Goal: Task Accomplishment & Management: Use online tool/utility

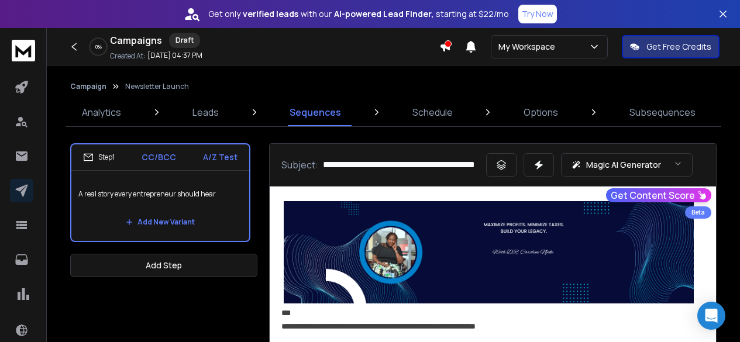
scroll to position [99, 0]
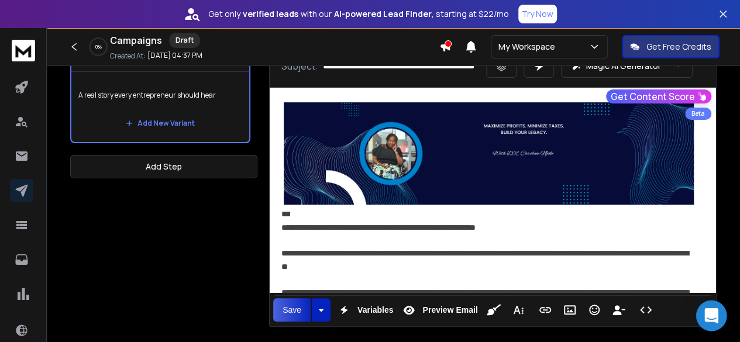
click at [704, 318] on div "Open Intercom Messenger" at bounding box center [711, 316] width 31 height 31
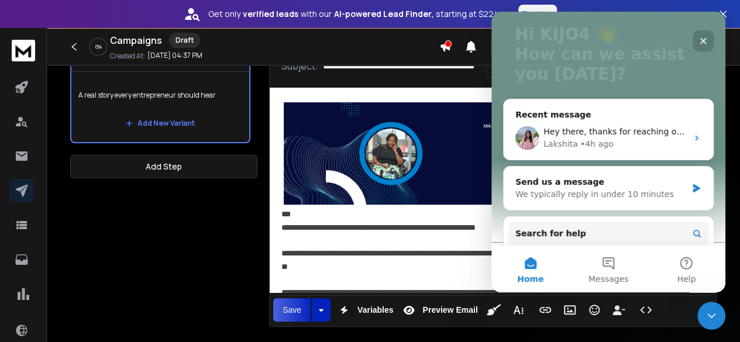
scroll to position [33, 0]
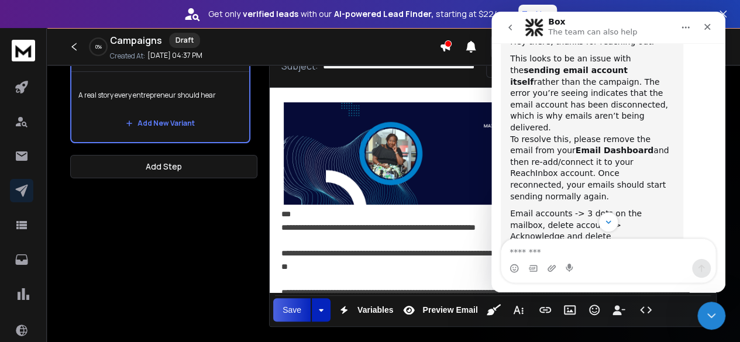
scroll to position [1103, 0]
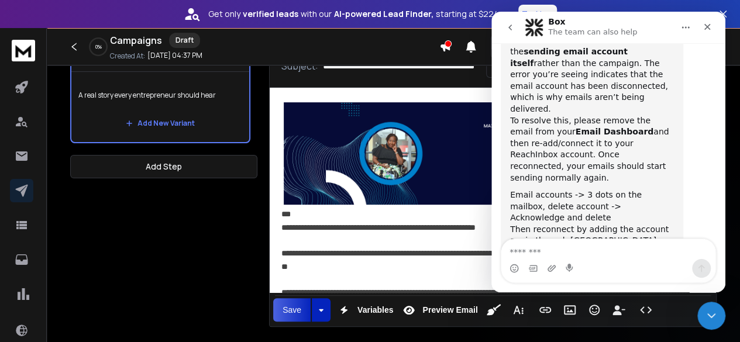
click at [608, 247] on img "Lakshita says…" at bounding box center [588, 302] width 157 height 111
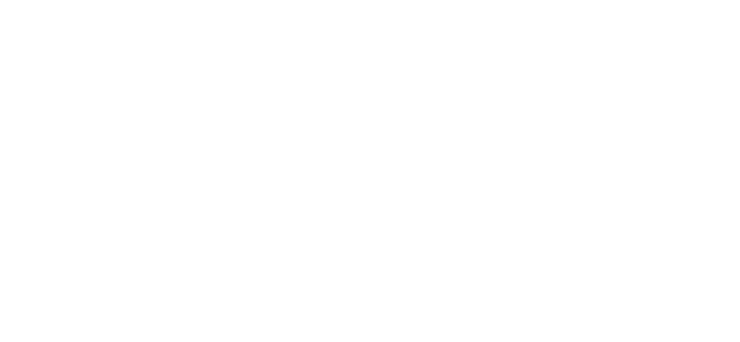
scroll to position [0, 0]
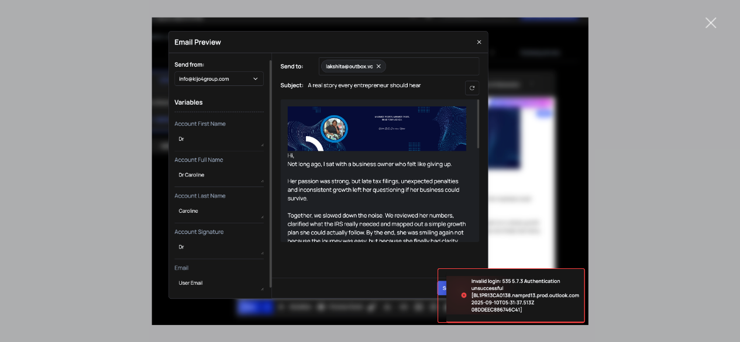
click at [643, 29] on div "Intercom messenger" at bounding box center [370, 171] width 740 height 342
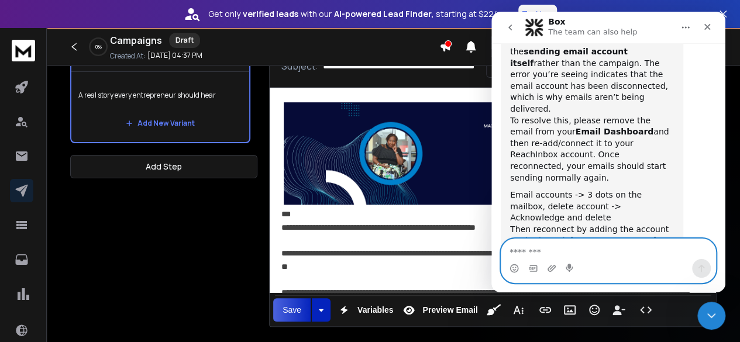
click at [553, 253] on textarea "Message…" at bounding box center [608, 249] width 214 height 20
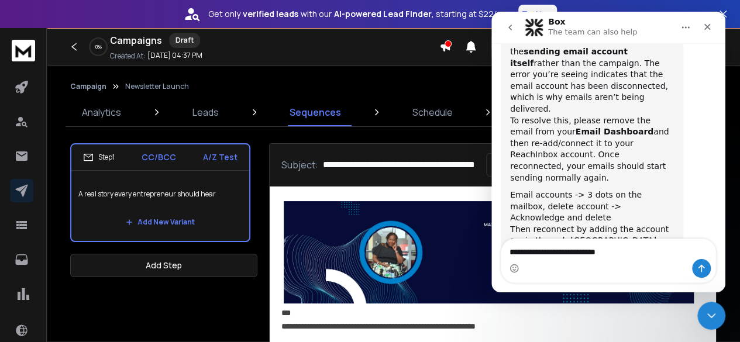
click at [571, 247] on img "Lakshita says…" at bounding box center [588, 302] width 157 height 111
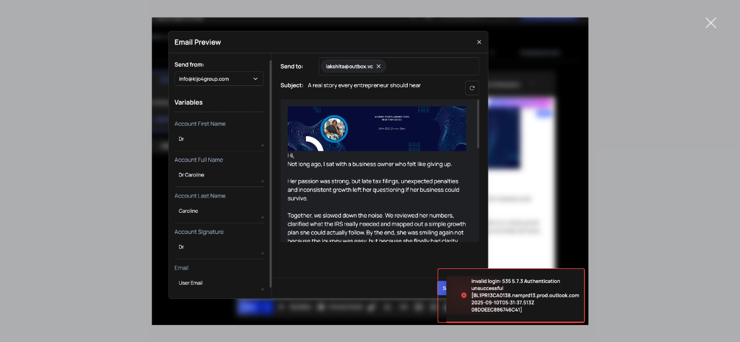
click at [627, 47] on div "Intercom messenger" at bounding box center [370, 171] width 740 height 342
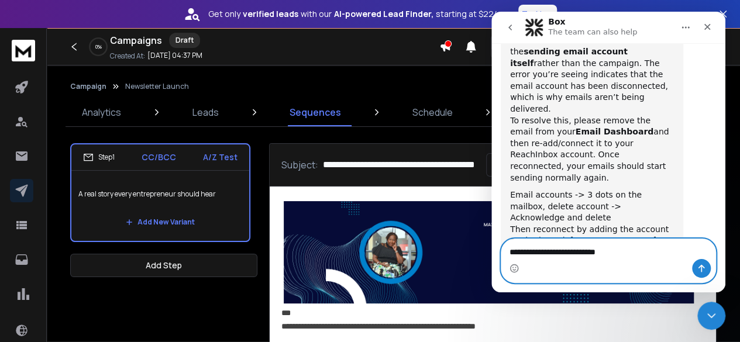
click at [635, 246] on textarea "**********" at bounding box center [608, 249] width 215 height 20
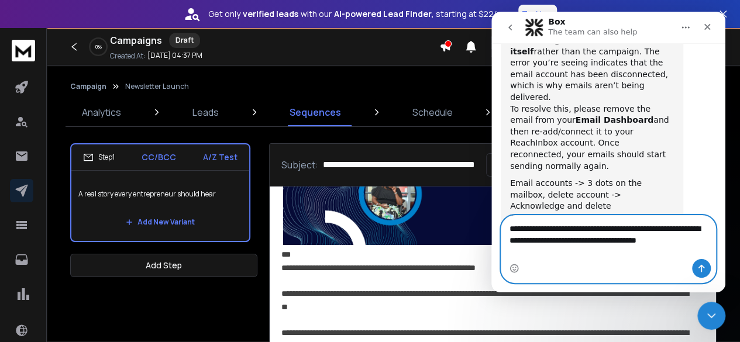
scroll to position [1126, 0]
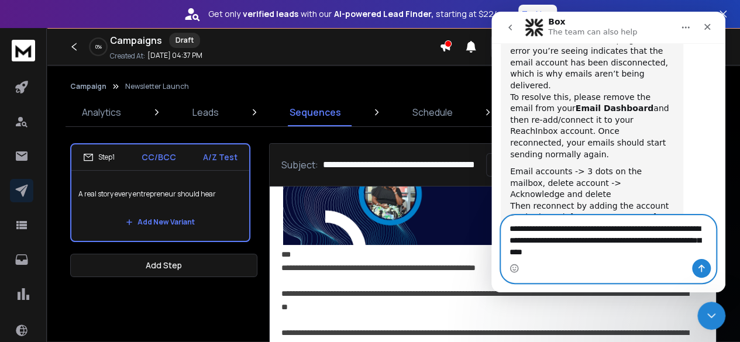
type textarea "**********"
click at [706, 270] on button "Send a message…" at bounding box center [701, 268] width 19 height 19
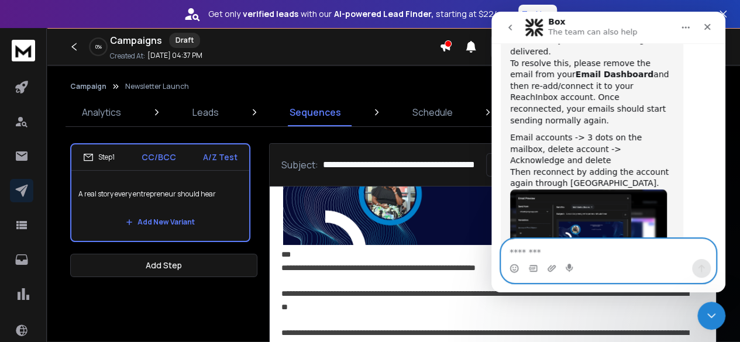
scroll to position [1172, 0]
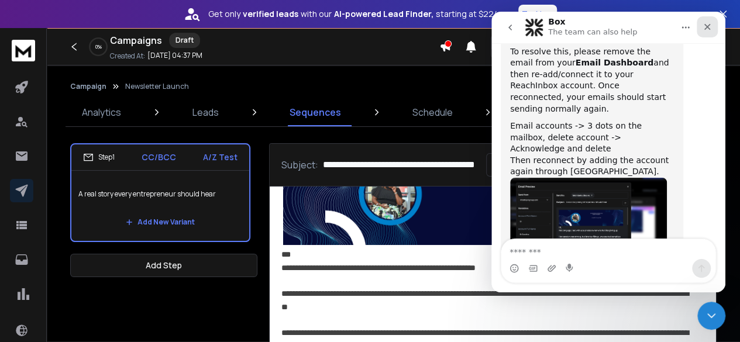
click at [701, 29] on div "Close" at bounding box center [706, 26] width 21 height 21
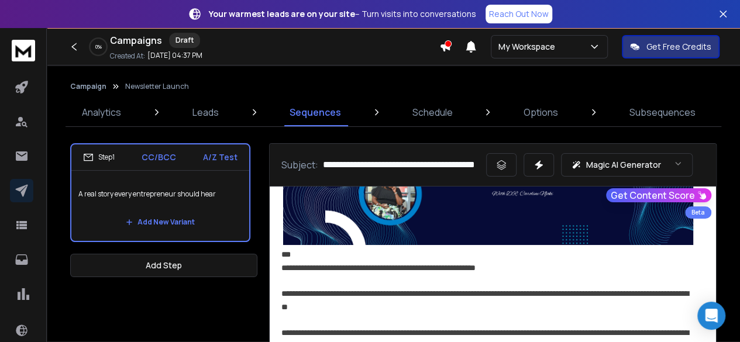
scroll to position [117, 0]
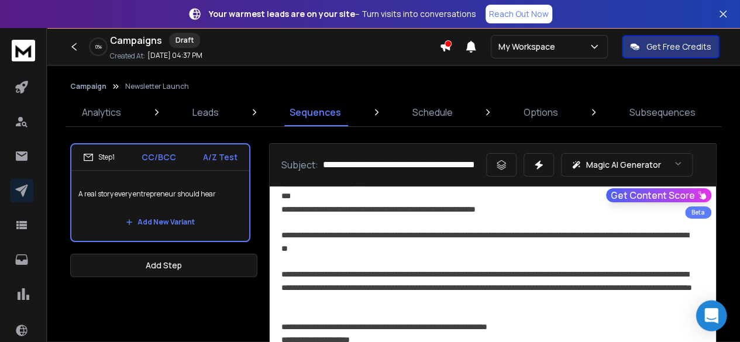
click at [705, 315] on icon "Open Intercom Messenger" at bounding box center [710, 315] width 13 height 15
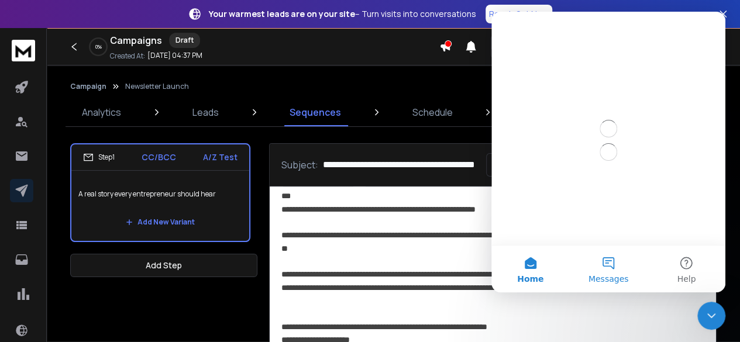
scroll to position [0, 0]
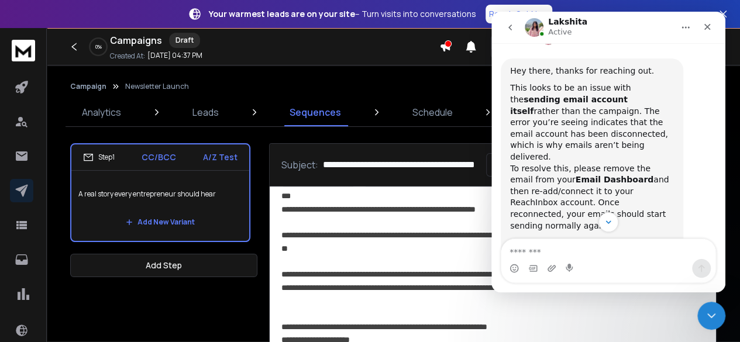
scroll to position [1113, 0]
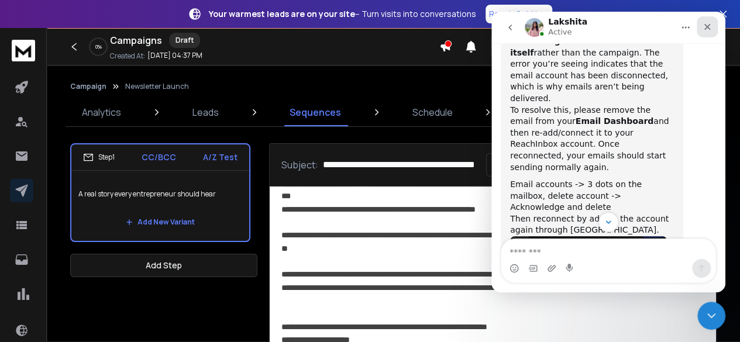
click at [700, 29] on div "Close" at bounding box center [706, 26] width 21 height 21
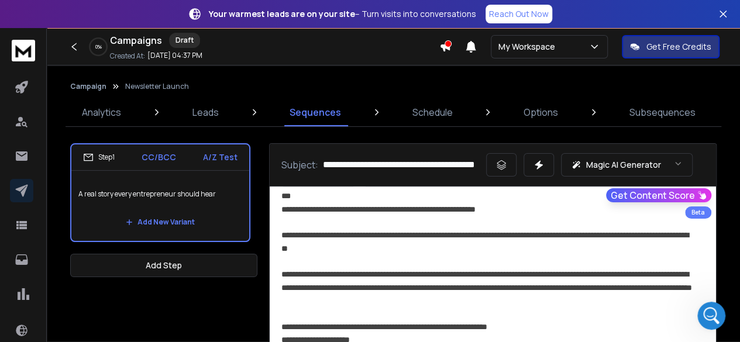
scroll to position [0, 0]
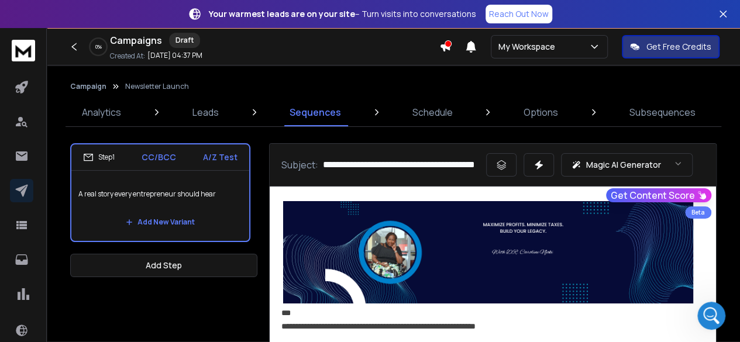
click at [531, 210] on img at bounding box center [487, 252] width 411 height 102
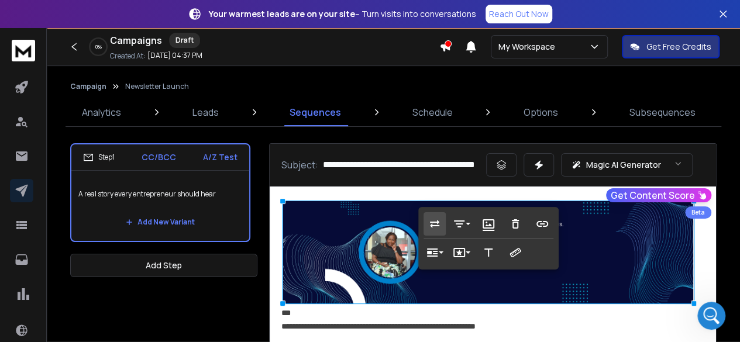
click at [433, 222] on icon "button" at bounding box center [434, 224] width 14 height 14
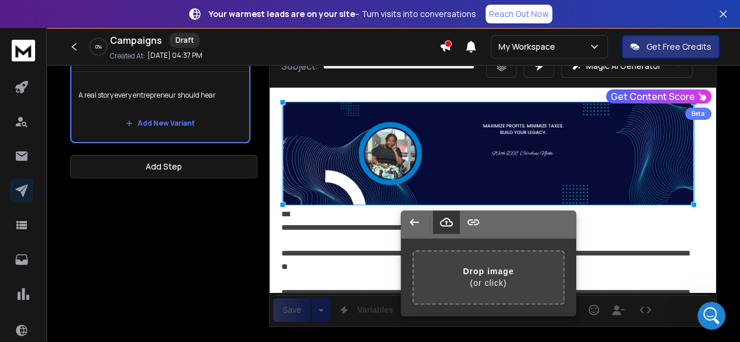
click at [486, 277] on input "file" at bounding box center [189, 277] width 748 height 52
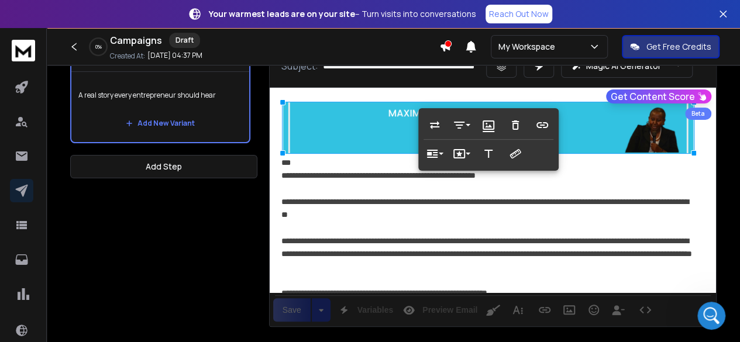
click at [538, 206] on div "**********" at bounding box center [488, 201] width 414 height 65
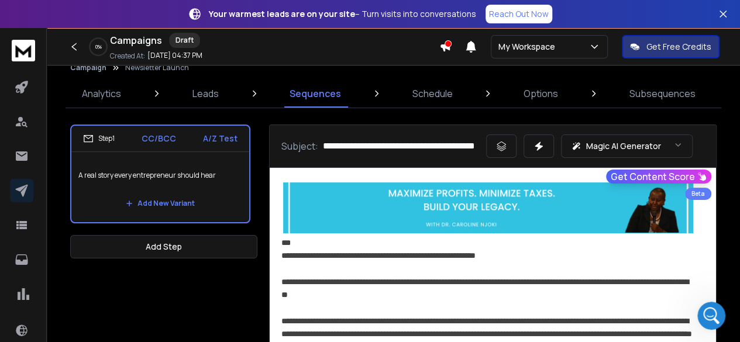
scroll to position [0, 0]
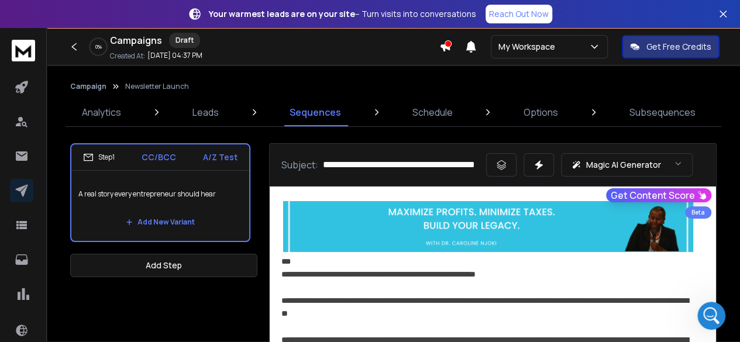
drag, startPoint x: 524, startPoint y: 231, endPoint x: 526, endPoint y: 217, distance: 14.2
click at [526, 217] on img at bounding box center [487, 226] width 411 height 51
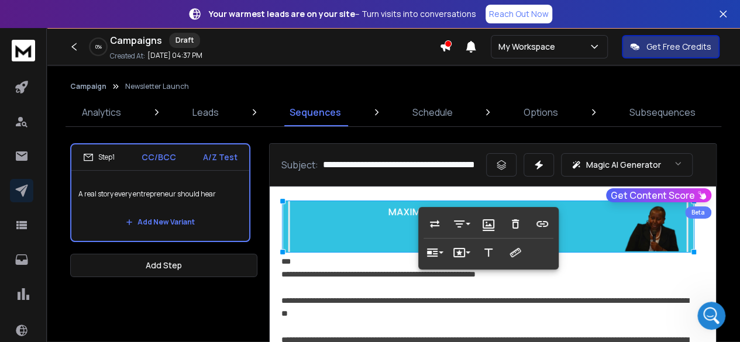
click at [564, 288] on div "**********" at bounding box center [488, 300] width 414 height 65
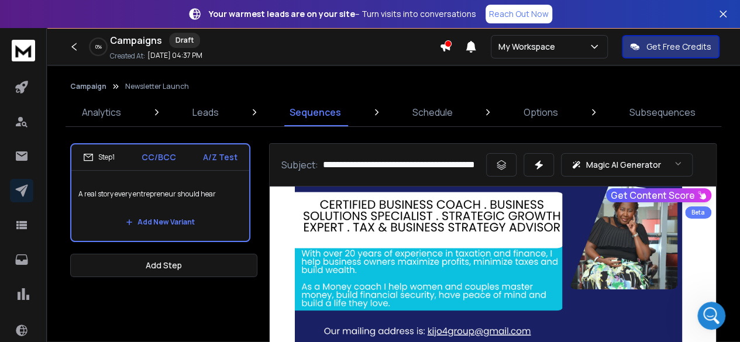
scroll to position [388, 0]
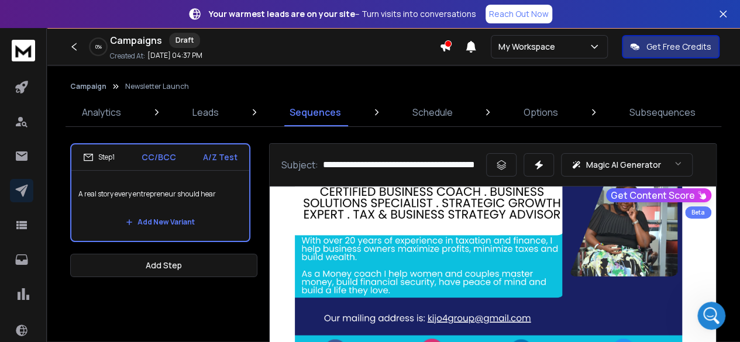
click at [574, 294] on img at bounding box center [488, 268] width 388 height 194
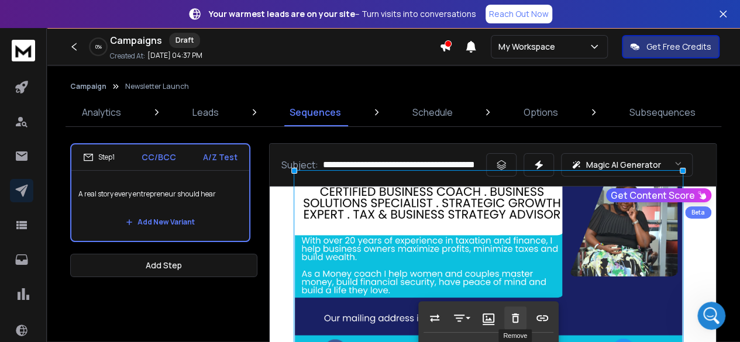
click at [515, 313] on icon "button" at bounding box center [515, 317] width 7 height 9
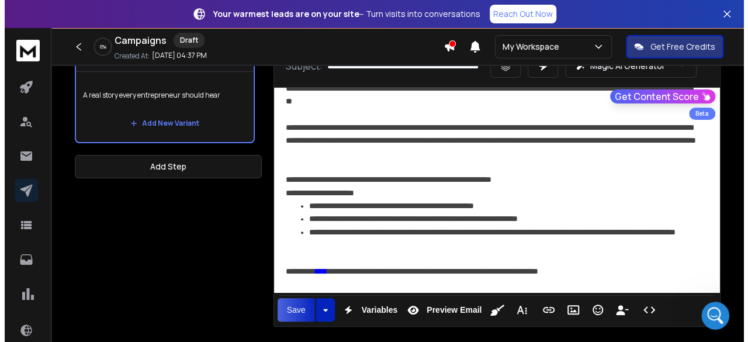
scroll to position [117, 0]
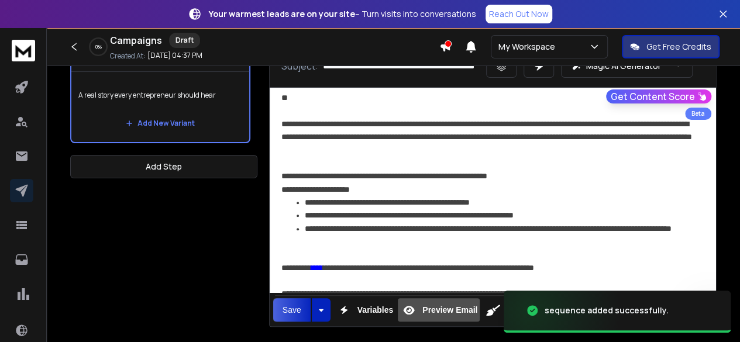
click at [436, 310] on span "Preview Email" at bounding box center [450, 310] width 60 height 10
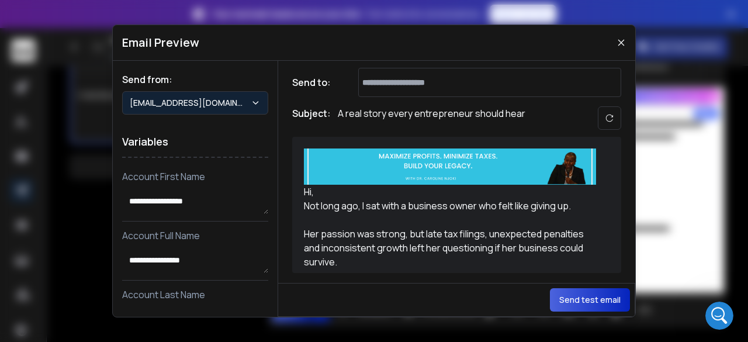
click at [230, 106] on div "info@kijo4group.com" at bounding box center [195, 103] width 131 height 12
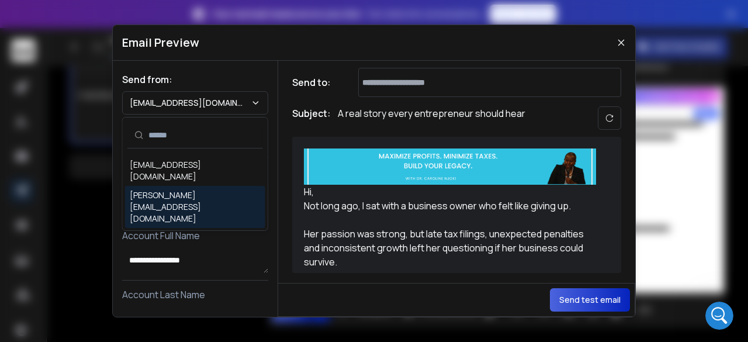
click at [209, 189] on div "[PERSON_NAME][EMAIL_ADDRESS][DOMAIN_NAME]" at bounding box center [195, 206] width 131 height 35
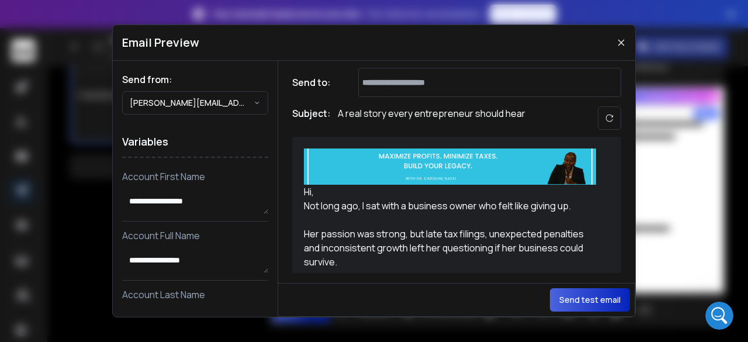
click at [399, 81] on input at bounding box center [490, 82] width 255 height 21
type input "**********"
click at [585, 298] on button "Send test email" at bounding box center [590, 299] width 80 height 23
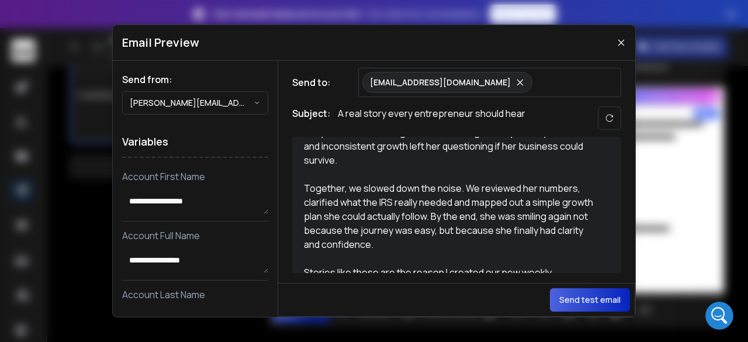
scroll to position [0, 0]
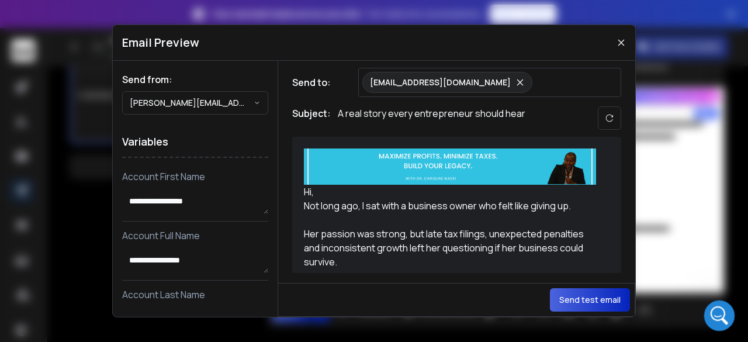
click at [722, 310] on icon "Open Intercom Messenger" at bounding box center [718, 314] width 19 height 19
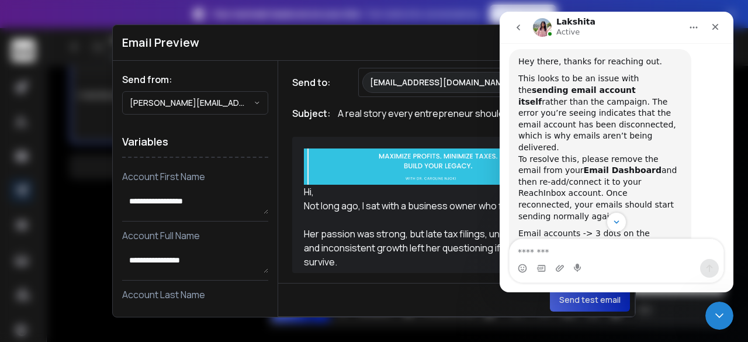
scroll to position [1172, 0]
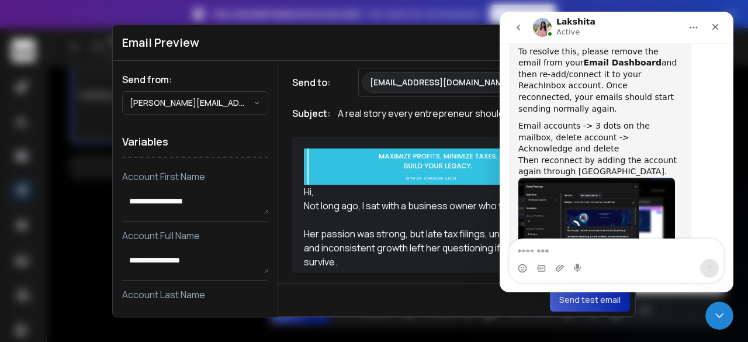
click at [478, 306] on div "Send test email" at bounding box center [456, 300] width 357 height 34
drag, startPoint x: 712, startPoint y: 32, endPoint x: 1212, endPoint y: 47, distance: 500.1
click at [712, 32] on div "Close" at bounding box center [715, 26] width 21 height 21
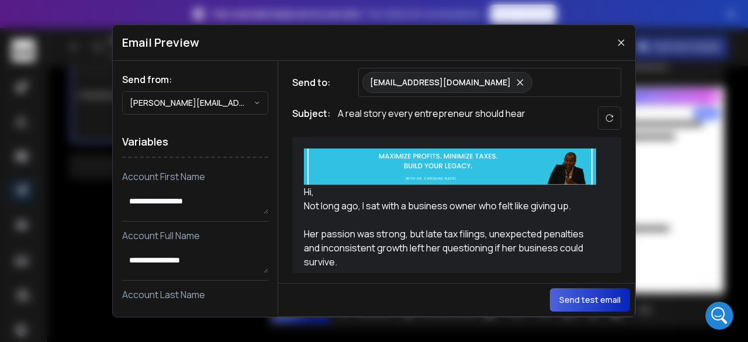
click at [589, 306] on button "Send test email" at bounding box center [590, 299] width 80 height 23
click at [177, 108] on p "[PERSON_NAME][EMAIL_ADDRESS][DOMAIN_NAME]" at bounding box center [192, 103] width 124 height 12
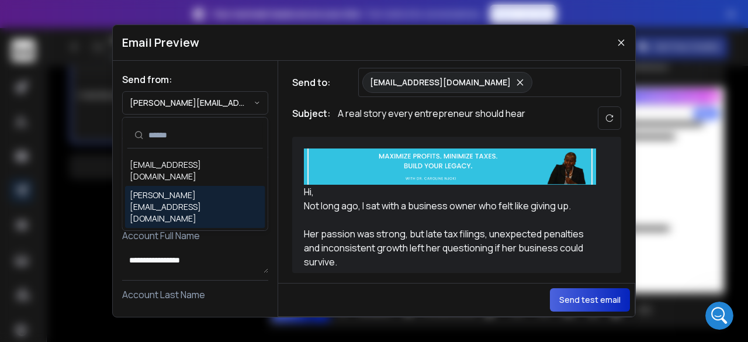
click at [191, 189] on div "[PERSON_NAME][EMAIL_ADDRESS][DOMAIN_NAME]" at bounding box center [195, 206] width 131 height 35
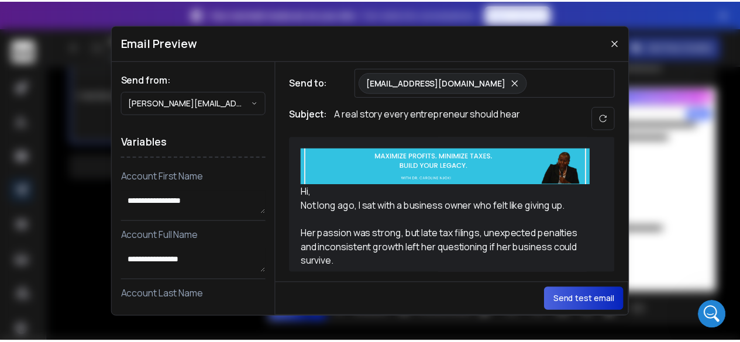
scroll to position [1252, 0]
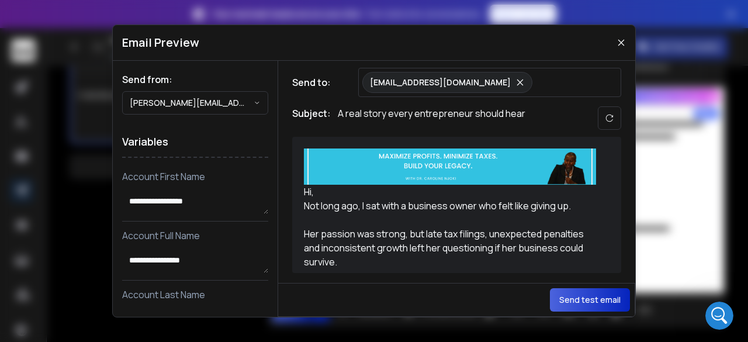
click at [626, 46] on div "Email Preview" at bounding box center [374, 42] width 523 height 35
click at [624, 44] on icon at bounding box center [621, 42] width 9 height 9
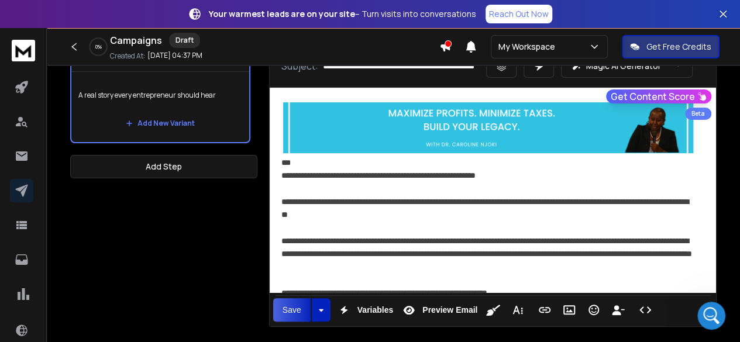
scroll to position [0, 0]
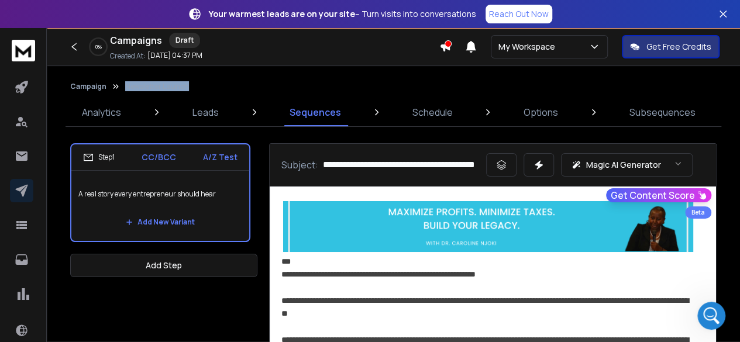
drag, startPoint x: 125, startPoint y: 88, endPoint x: 185, endPoint y: 85, distance: 60.9
click at [185, 85] on div "Campaign Newsletter Launch" at bounding box center [393, 86] width 646 height 9
copy p "Newsletter Launch"
click at [710, 308] on icon "Open Intercom Messenger" at bounding box center [709, 314] width 19 height 19
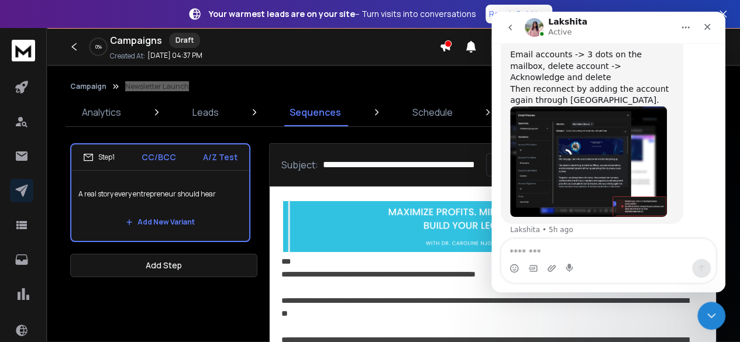
scroll to position [1252, 0]
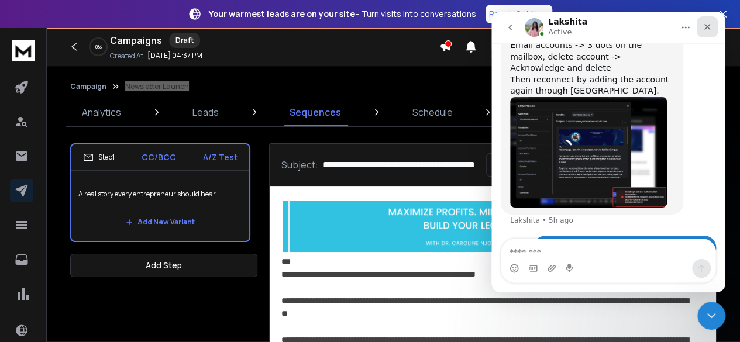
click at [708, 26] on icon "Close" at bounding box center [707, 27] width 6 height 6
